Goal: Communication & Community: Participate in discussion

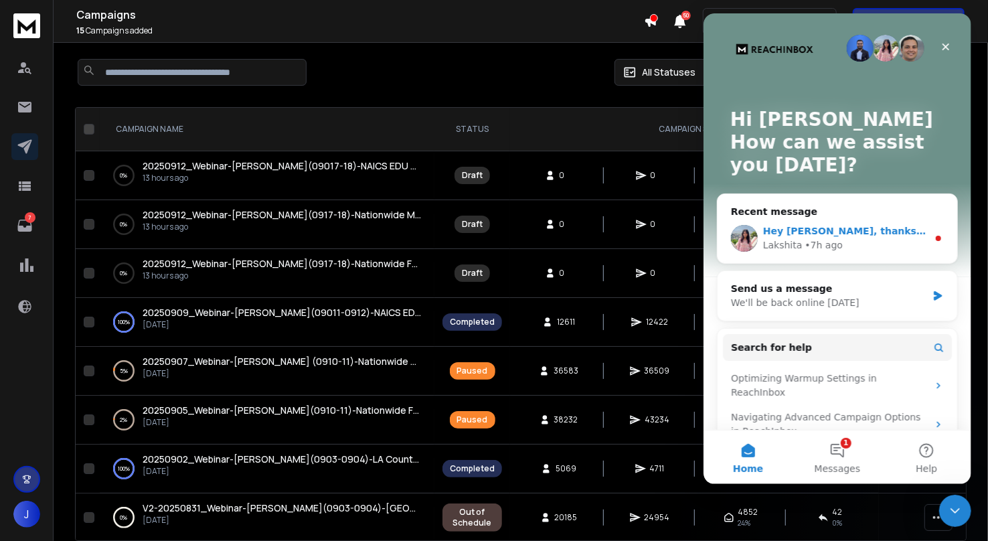
click at [870, 250] on div "[PERSON_NAME] • 7h ago" at bounding box center [844, 245] width 165 height 14
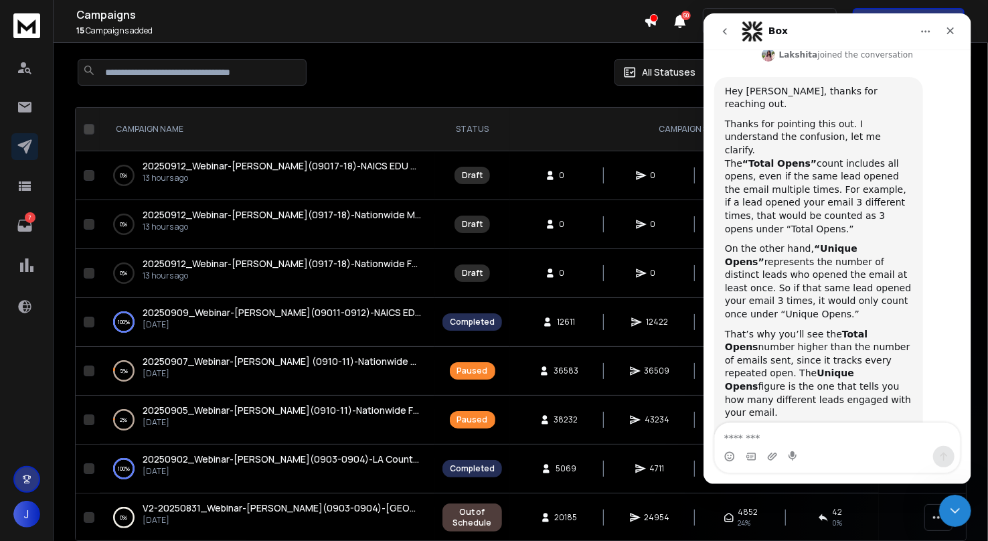
scroll to position [1026, 0]
click at [730, 459] on icon "Emoji picker" at bounding box center [728, 456] width 11 height 11
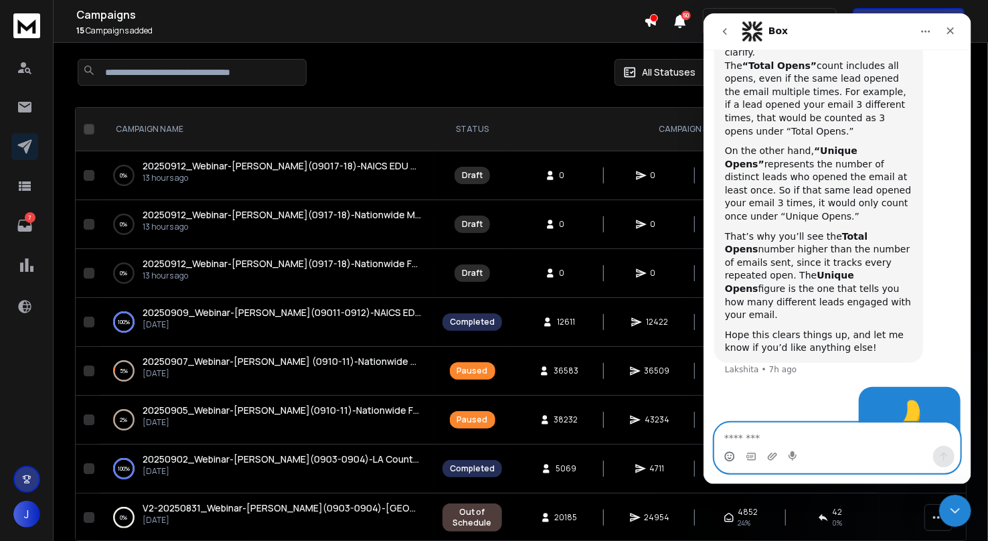
scroll to position [1125, 0]
click at [741, 438] on textarea "Message…" at bounding box center [836, 434] width 245 height 23
type textarea "**********"
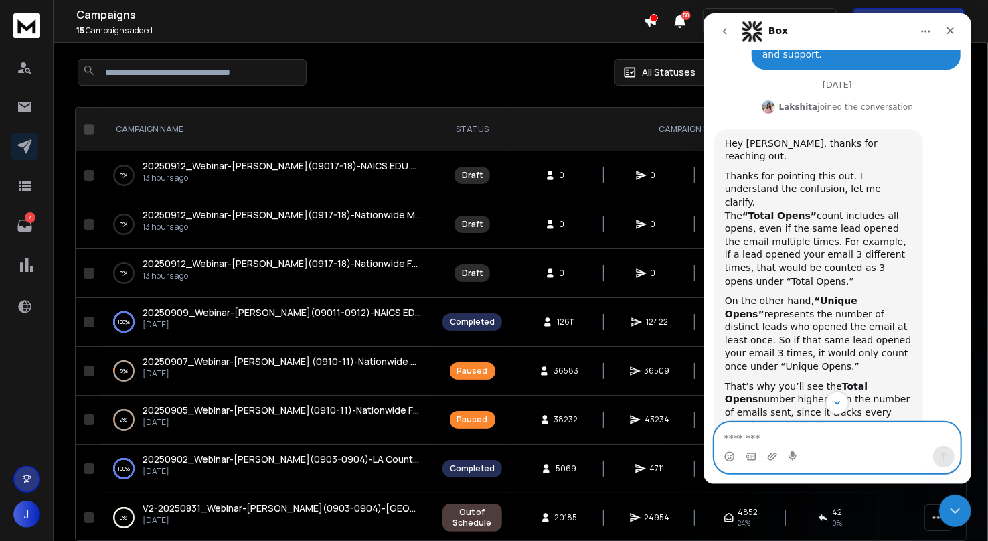
scroll to position [974, 0]
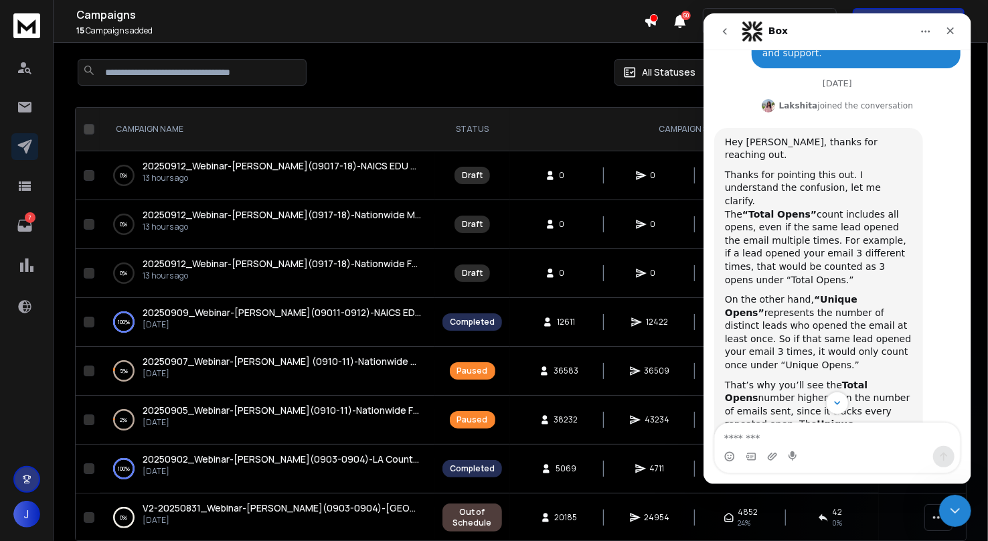
click at [928, 33] on icon "Home" at bounding box center [924, 31] width 11 height 11
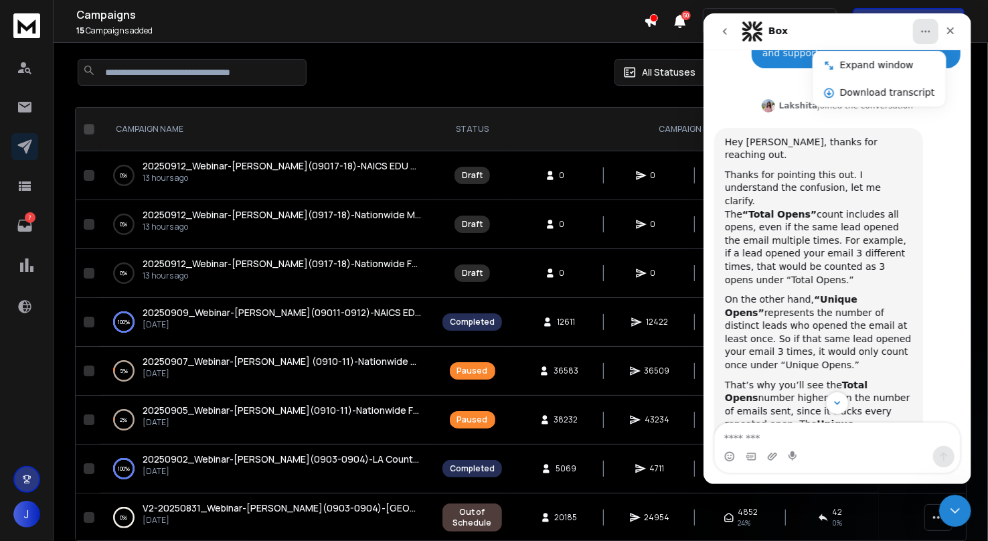
click at [928, 33] on icon "Home" at bounding box center [924, 31] width 11 height 11
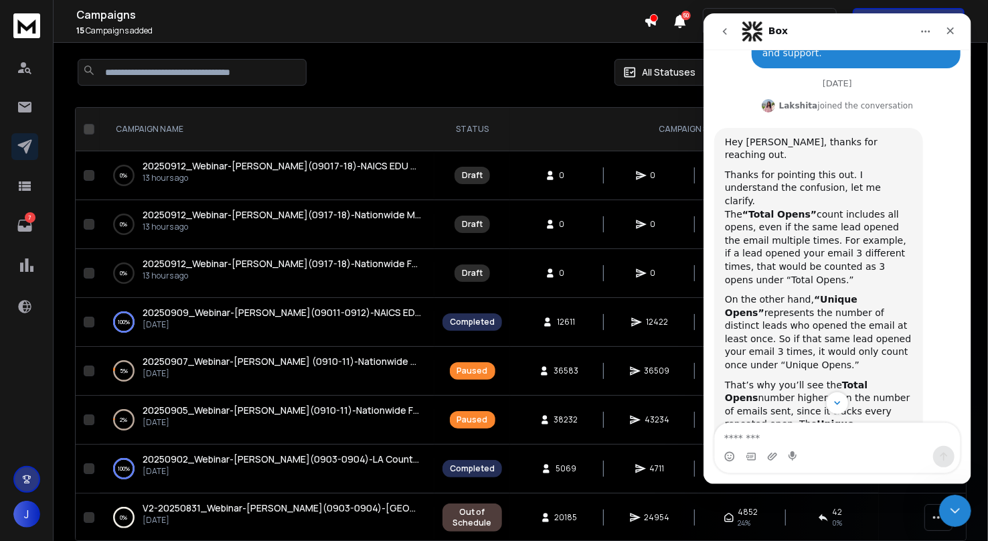
click at [928, 37] on button "Home" at bounding box center [924, 31] width 25 height 25
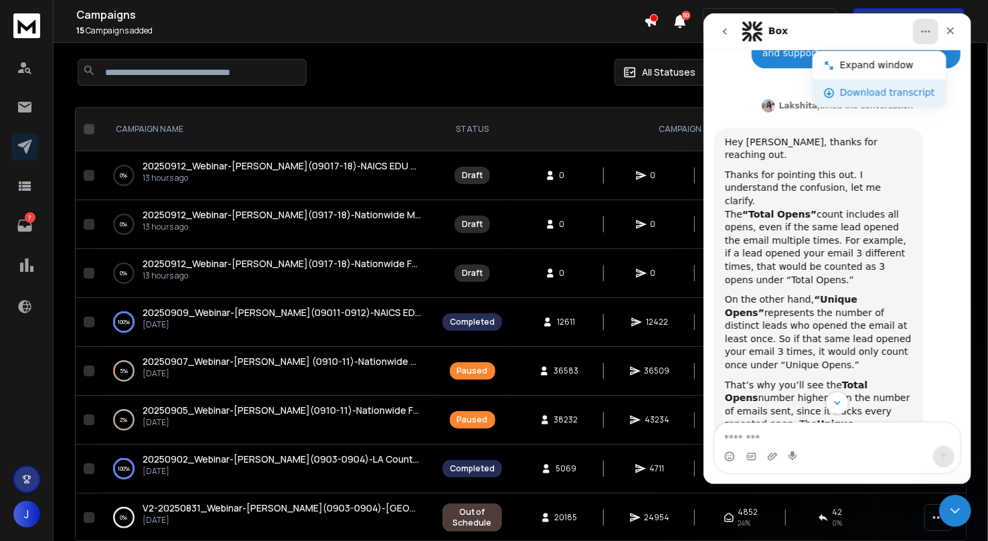
click at [925, 88] on div "Download transcript" at bounding box center [886, 93] width 95 height 14
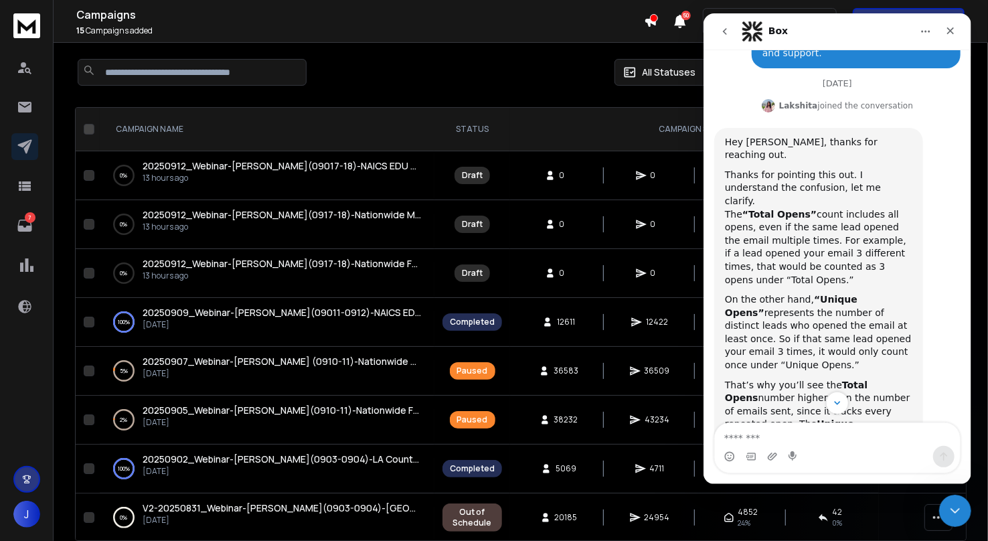
click at [938, 135] on div "Hey [PERSON_NAME], thanks for reaching out. Thanks for pointing this out. I und…" at bounding box center [836, 332] width 246 height 408
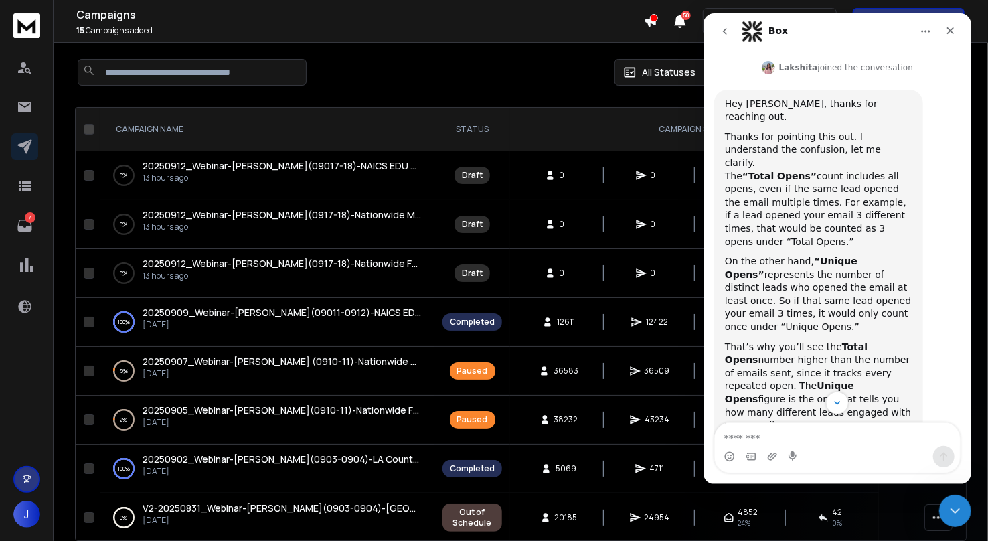
scroll to position [1156, 0]
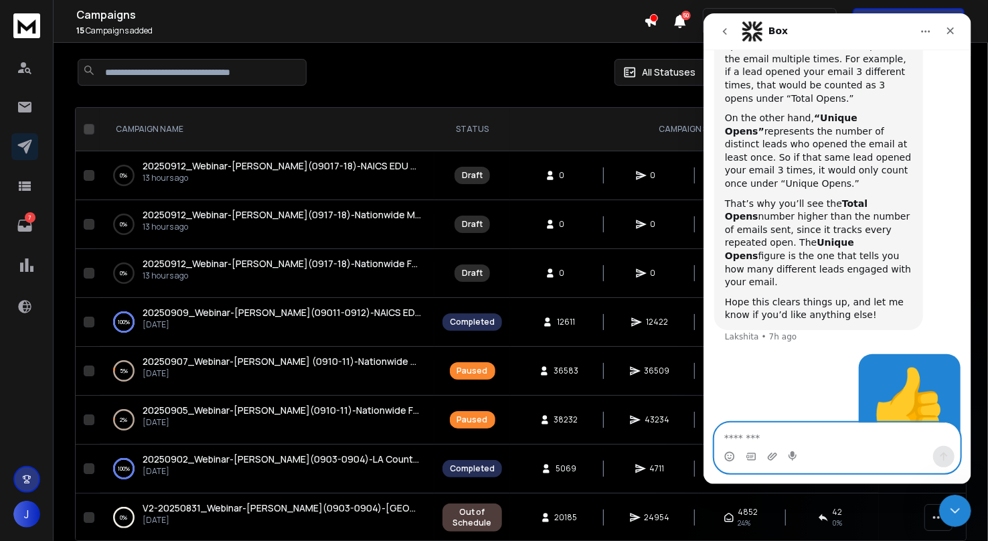
click at [828, 434] on textarea "Message…" at bounding box center [836, 434] width 245 height 23
click at [951, 29] on icon "Close" at bounding box center [949, 30] width 7 height 7
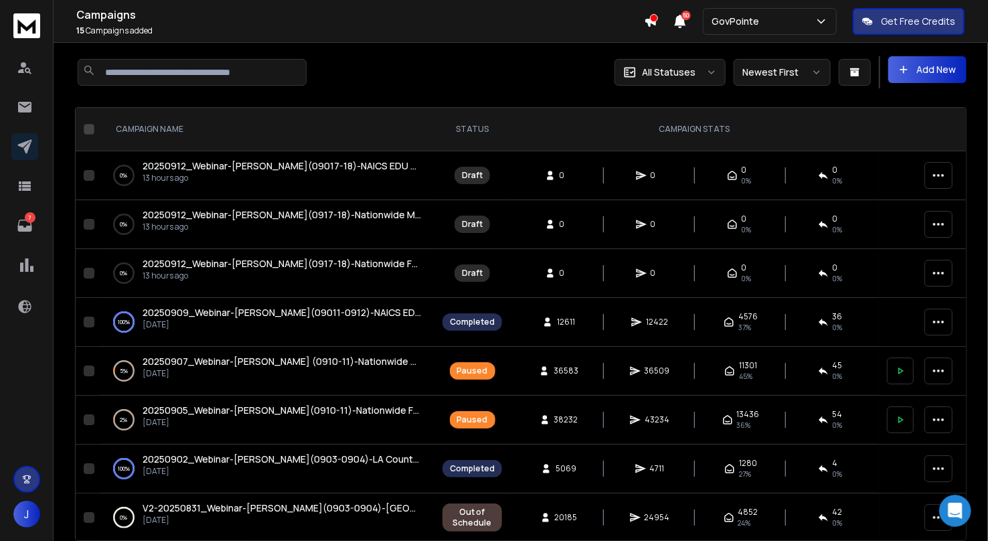
click at [31, 363] on div "7 J" at bounding box center [27, 270] width 54 height 541
